Goal: Task Accomplishment & Management: Manage account settings

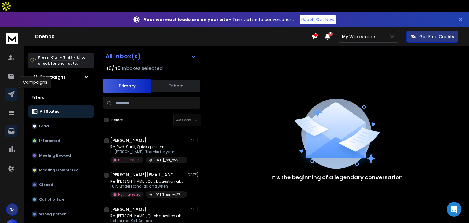
click at [9, 91] on icon at bounding box center [11, 94] width 7 height 7
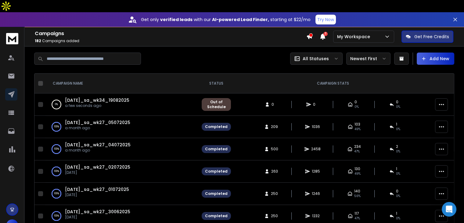
click at [118, 97] on span "[DATE]_sa_wk34_19082025" at bounding box center [97, 100] width 64 height 6
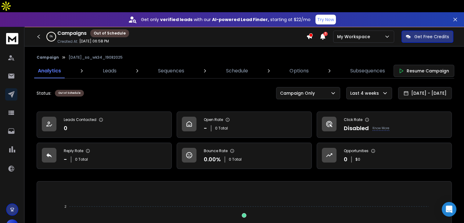
click at [73, 90] on div "Out of Schedule" at bounding box center [69, 93] width 29 height 7
click at [40, 31] on button at bounding box center [39, 37] width 8 height 12
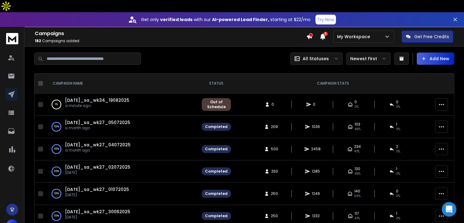
click at [98, 93] on td "0 % [DATE]_sa_wk34_19082025 a minute ago" at bounding box center [121, 104] width 153 height 22
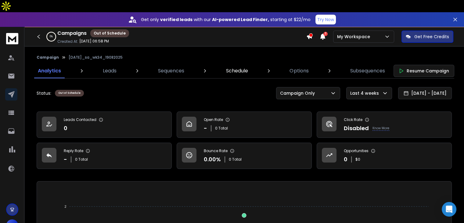
click at [242, 67] on p "Schedule" at bounding box center [237, 70] width 22 height 7
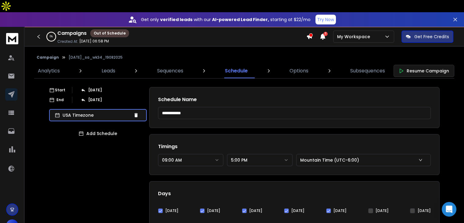
click at [102, 97] on p "[DATE]" at bounding box center [95, 99] width 14 height 5
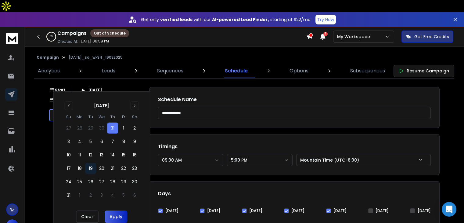
click at [131, 87] on div "Start [DATE]" at bounding box center [98, 90] width 98 height 6
